Goal: Communication & Community: Answer question/provide support

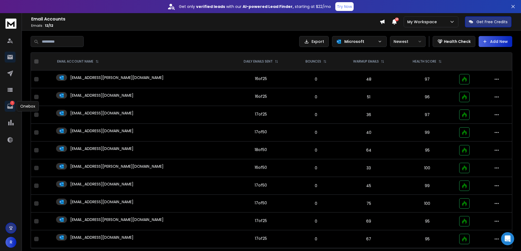
click at [12, 108] on icon at bounding box center [10, 106] width 6 height 5
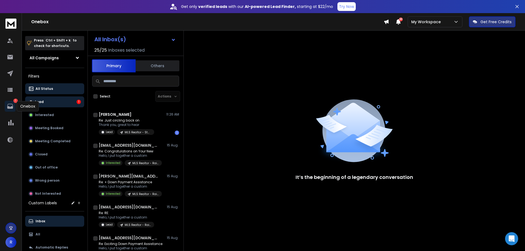
click at [46, 105] on button "Lead 1" at bounding box center [54, 102] width 59 height 11
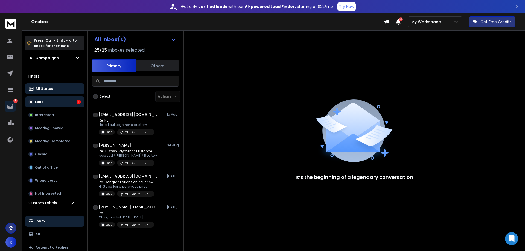
click at [52, 90] on button "All Status" at bounding box center [54, 88] width 59 height 11
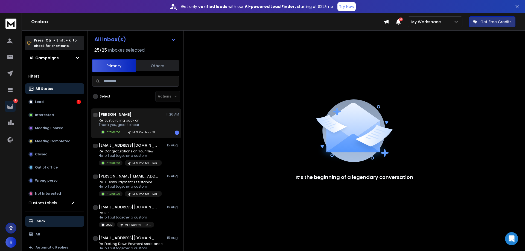
click at [153, 125] on p "Thank you, great to hear" at bounding box center [130, 125] width 63 height 4
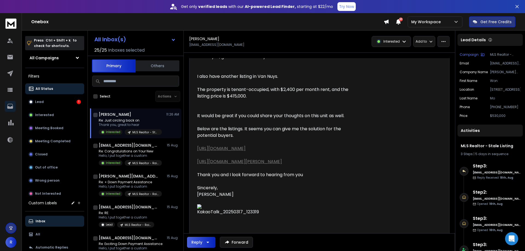
scroll to position [55, 0]
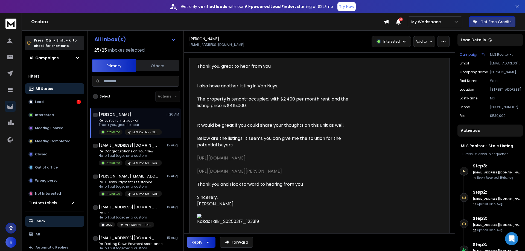
click at [496, 89] on p "[STREET_ADDRESS]" at bounding box center [505, 90] width 31 height 4
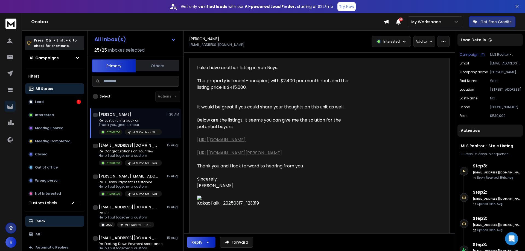
scroll to position [82, 0]
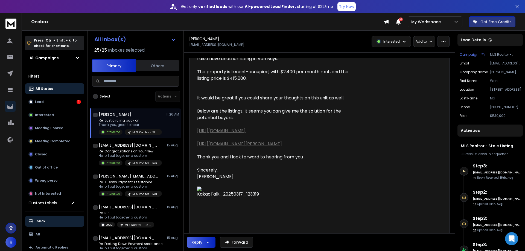
click at [282, 147] on link "[URL][DOMAIN_NAME][PERSON_NAME]" at bounding box center [239, 144] width 85 height 6
click at [226, 131] on link "[URL][DOMAIN_NAME]" at bounding box center [221, 131] width 48 height 6
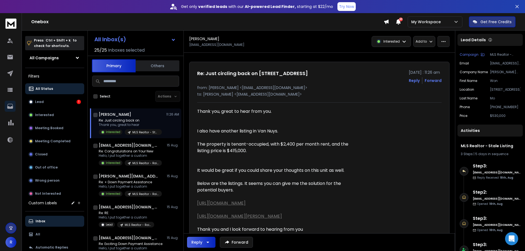
scroll to position [0, 0]
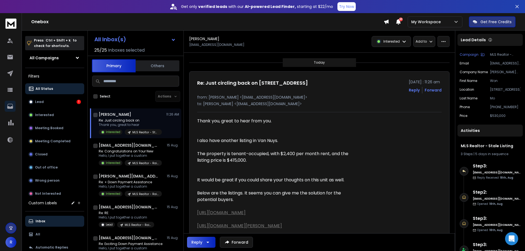
click at [206, 244] on icon "button" at bounding box center [208, 242] width 7 height 7
click at [209, 231] on p "Reply All" at bounding box center [203, 228] width 15 height 5
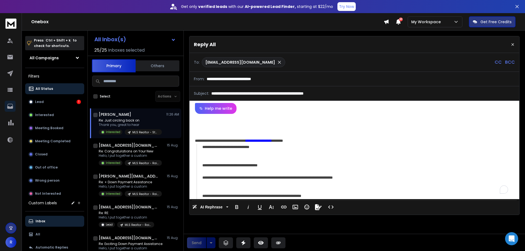
click at [498, 63] on p "CC" at bounding box center [498, 62] width 7 height 7
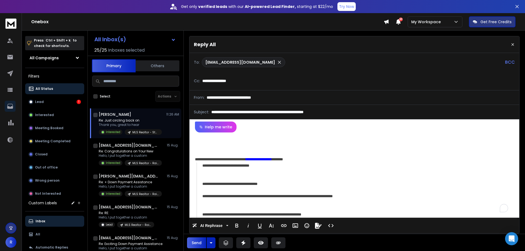
type input "**********"
click at [223, 242] on button at bounding box center [226, 243] width 14 height 11
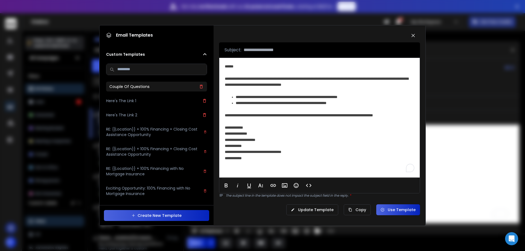
click at [146, 88] on h3 "Couple Of Questions" at bounding box center [129, 86] width 40 height 5
click at [391, 212] on button "Use Template" at bounding box center [399, 210] width 44 height 11
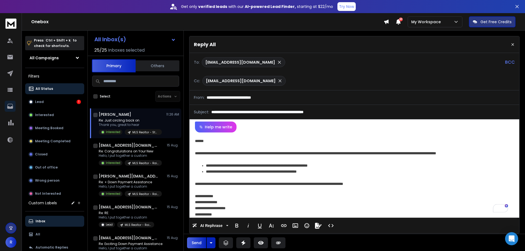
click at [196, 245] on button "Send" at bounding box center [196, 243] width 19 height 11
